Goal: Task Accomplishment & Management: Manage account settings

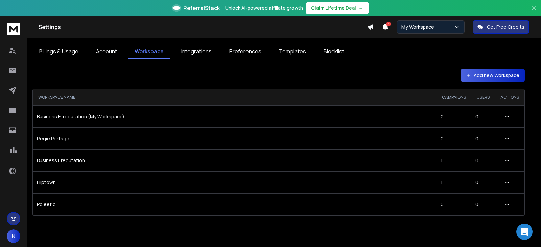
click at [459, 26] on icon "button" at bounding box center [456, 27] width 7 height 7
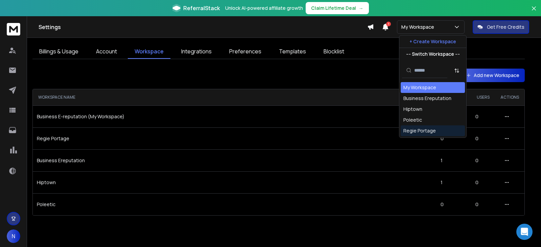
click at [438, 128] on div "Regie Portage" at bounding box center [432, 130] width 64 height 11
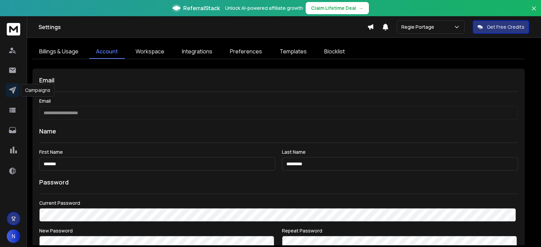
click at [14, 92] on icon at bounding box center [12, 90] width 7 height 7
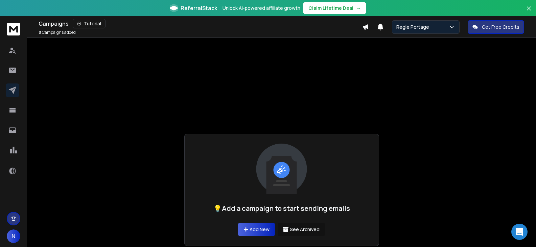
click at [447, 30] on div "Regie Portage" at bounding box center [425, 27] width 59 height 7
